Goal: Check status

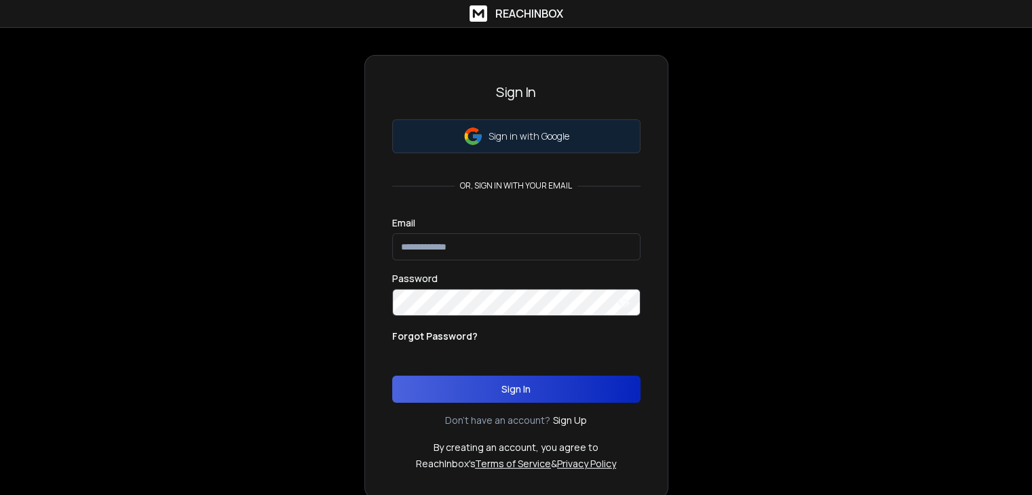
click at [559, 130] on p "Sign in with Google" at bounding box center [528, 137] width 81 height 14
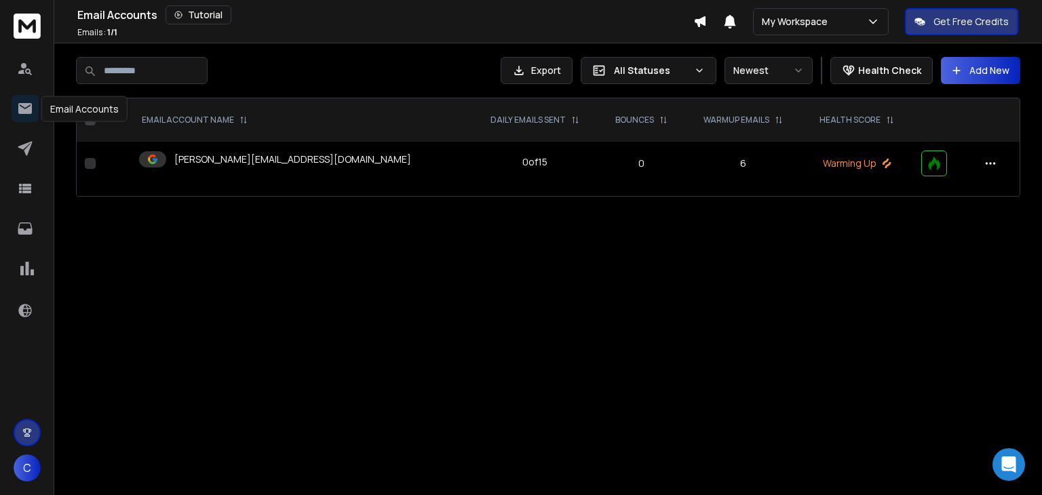
click at [28, 113] on icon at bounding box center [25, 108] width 14 height 11
click at [31, 145] on icon at bounding box center [25, 149] width 14 height 14
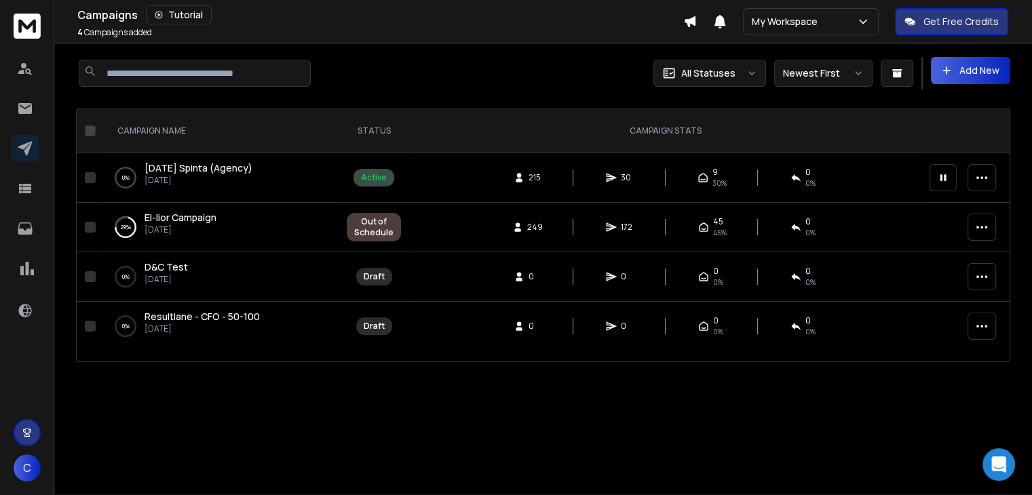
click at [655, 191] on td "215 30 9 30 % 0 0 %" at bounding box center [665, 178] width 512 height 50
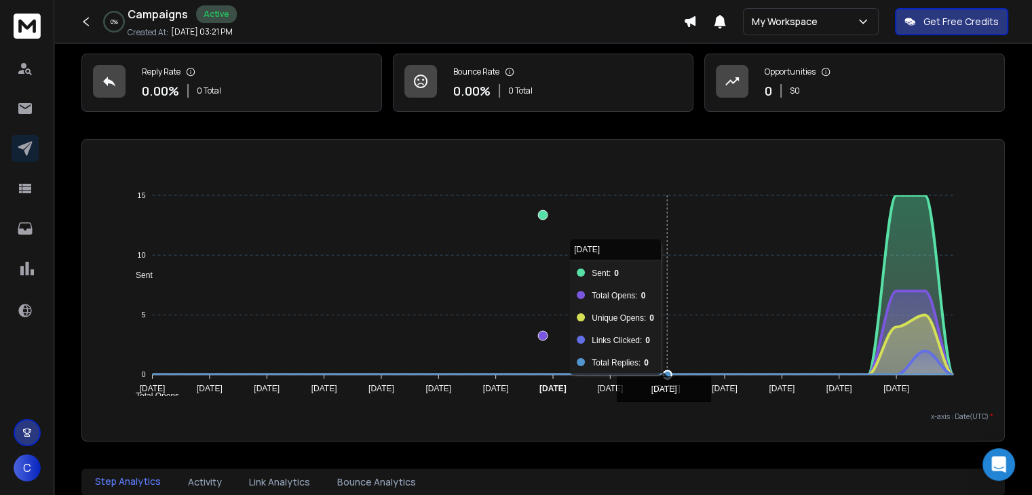
scroll to position [378, 0]
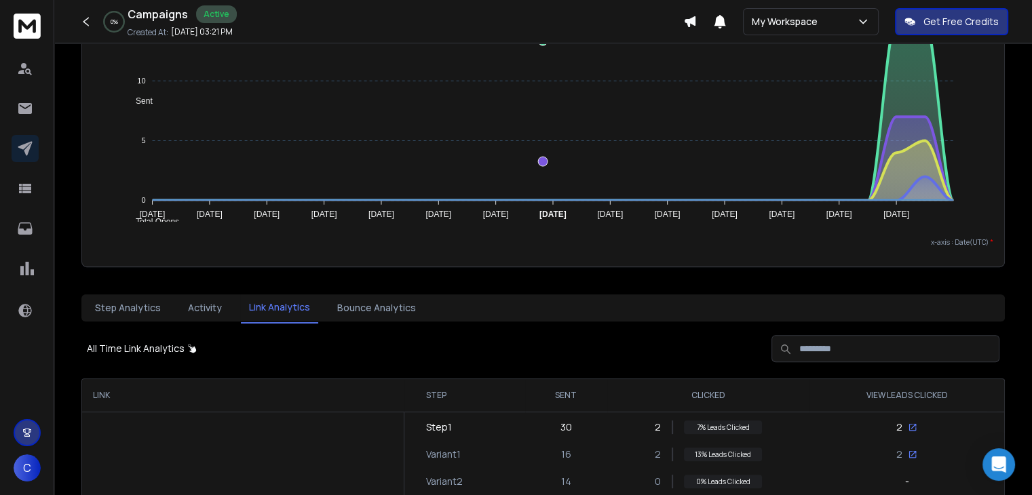
click at [273, 304] on button "Link Analytics" at bounding box center [279, 307] width 77 height 31
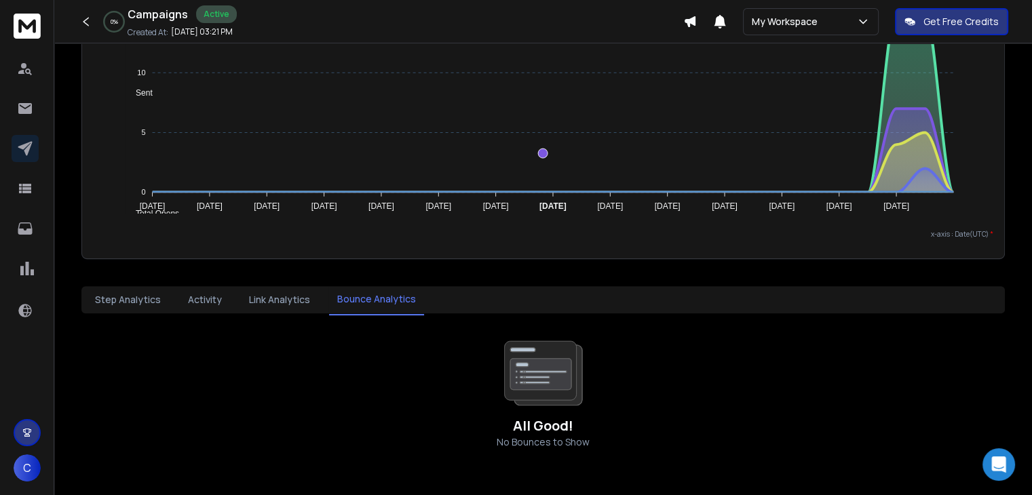
scroll to position [385, 0]
click at [380, 204] on div "Leads Contacted 30 Open Rate 30.00 % 9 Total Click Rate 6.67 % 2 Total Reply Ra…" at bounding box center [542, 140] width 923 height 674
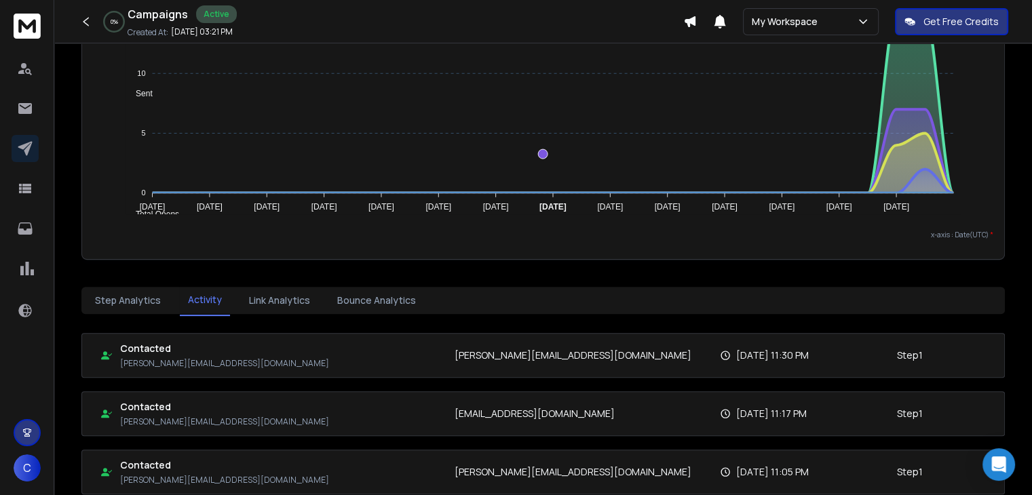
click at [206, 296] on button "Activity" at bounding box center [205, 300] width 50 height 31
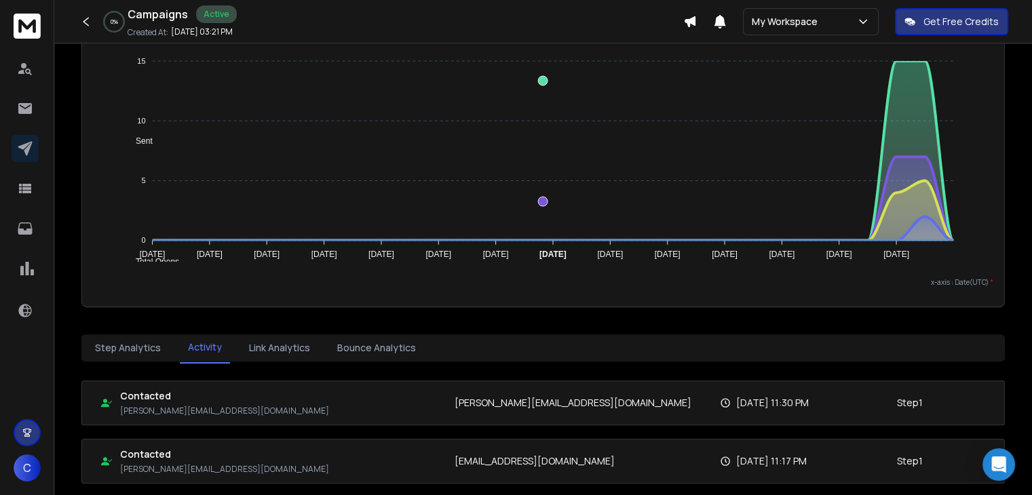
scroll to position [185, 0]
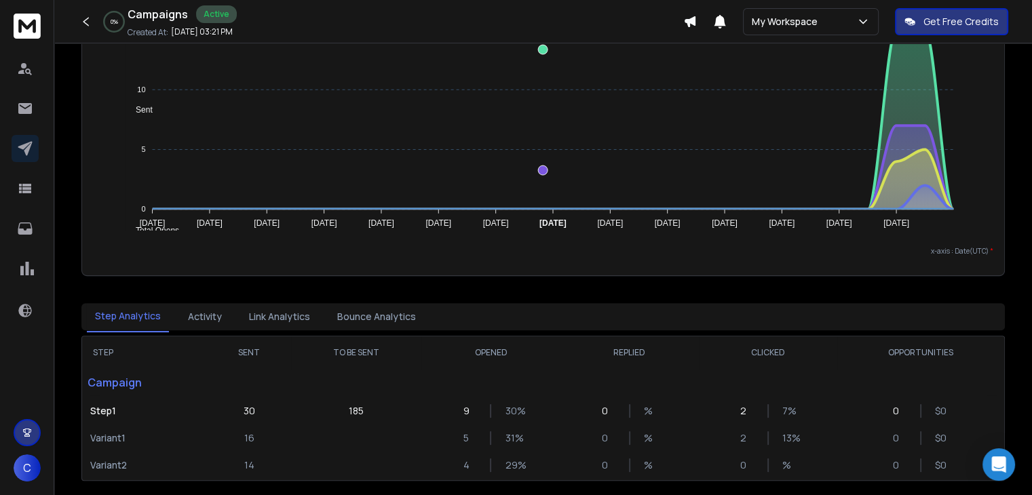
scroll to position [378, 0]
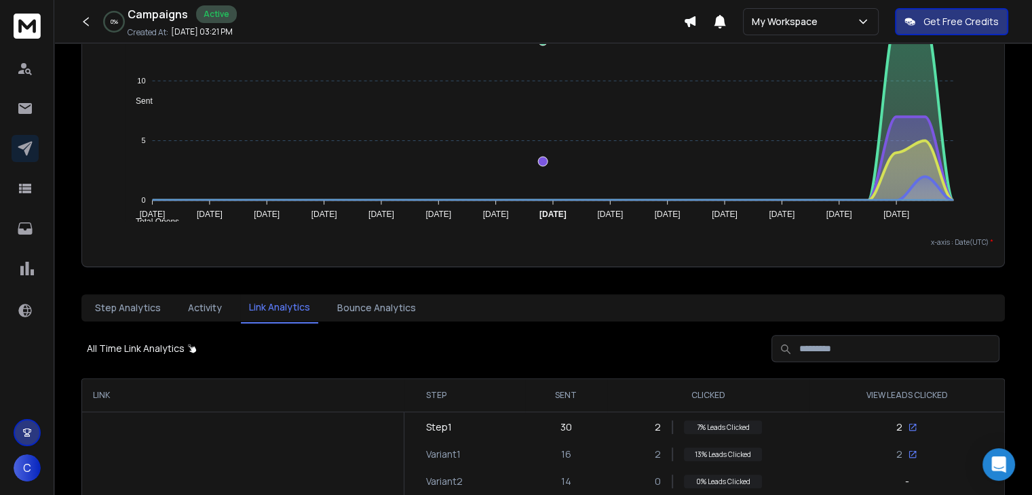
click at [254, 306] on button "Link Analytics" at bounding box center [279, 307] width 77 height 31
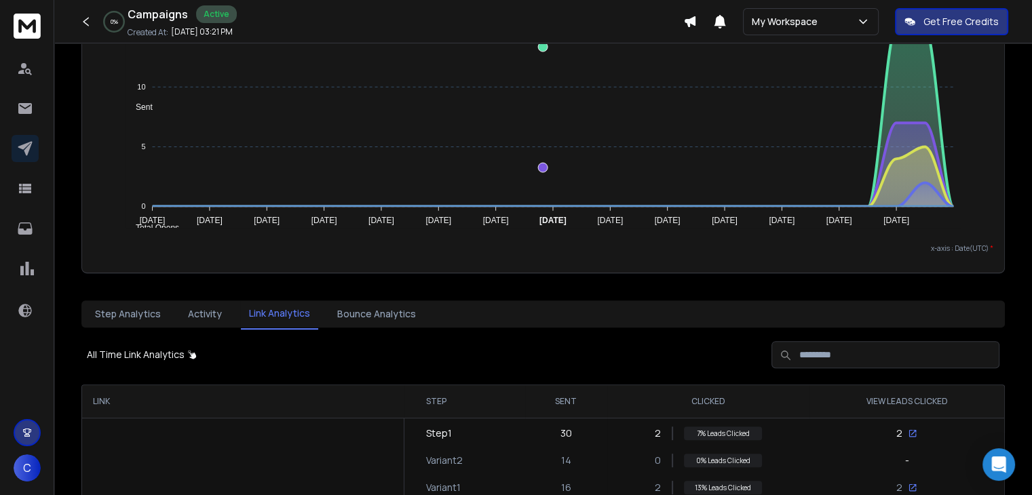
scroll to position [174, 0]
